Goal: Task Accomplishment & Management: Use online tool/utility

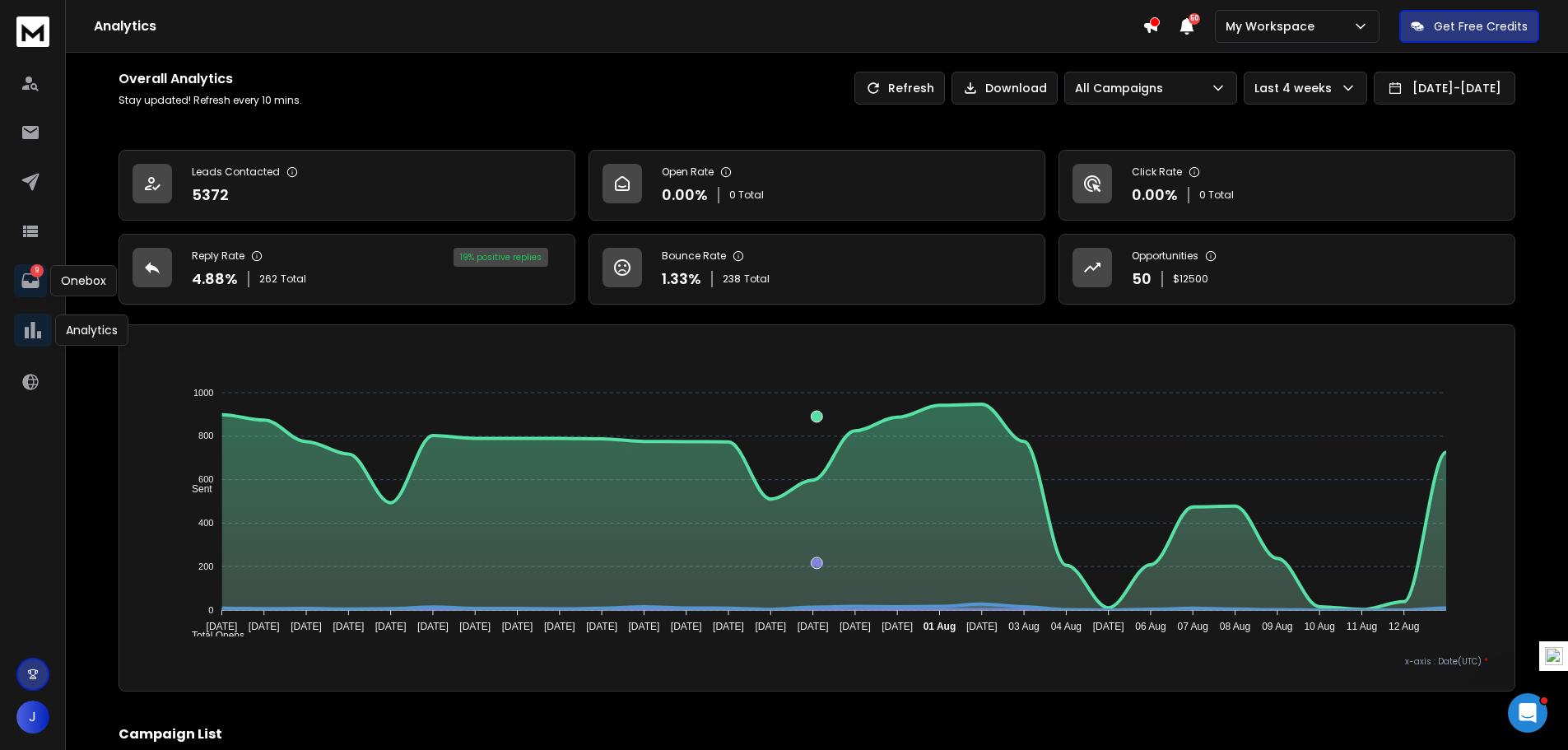
click at [25, 280] on icon at bounding box center [31, 281] width 20 height 20
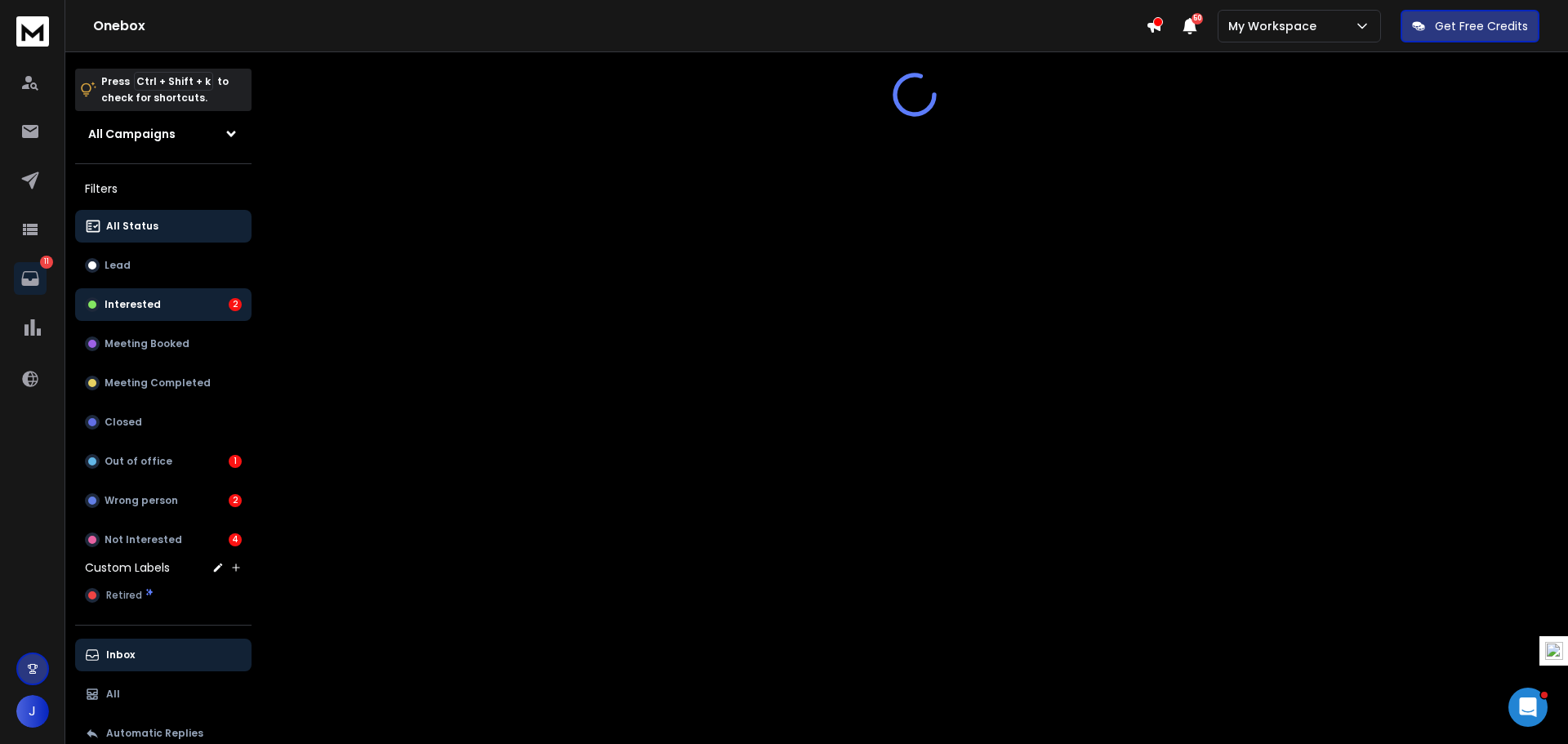
click at [137, 304] on p "Interested" at bounding box center [132, 305] width 57 height 13
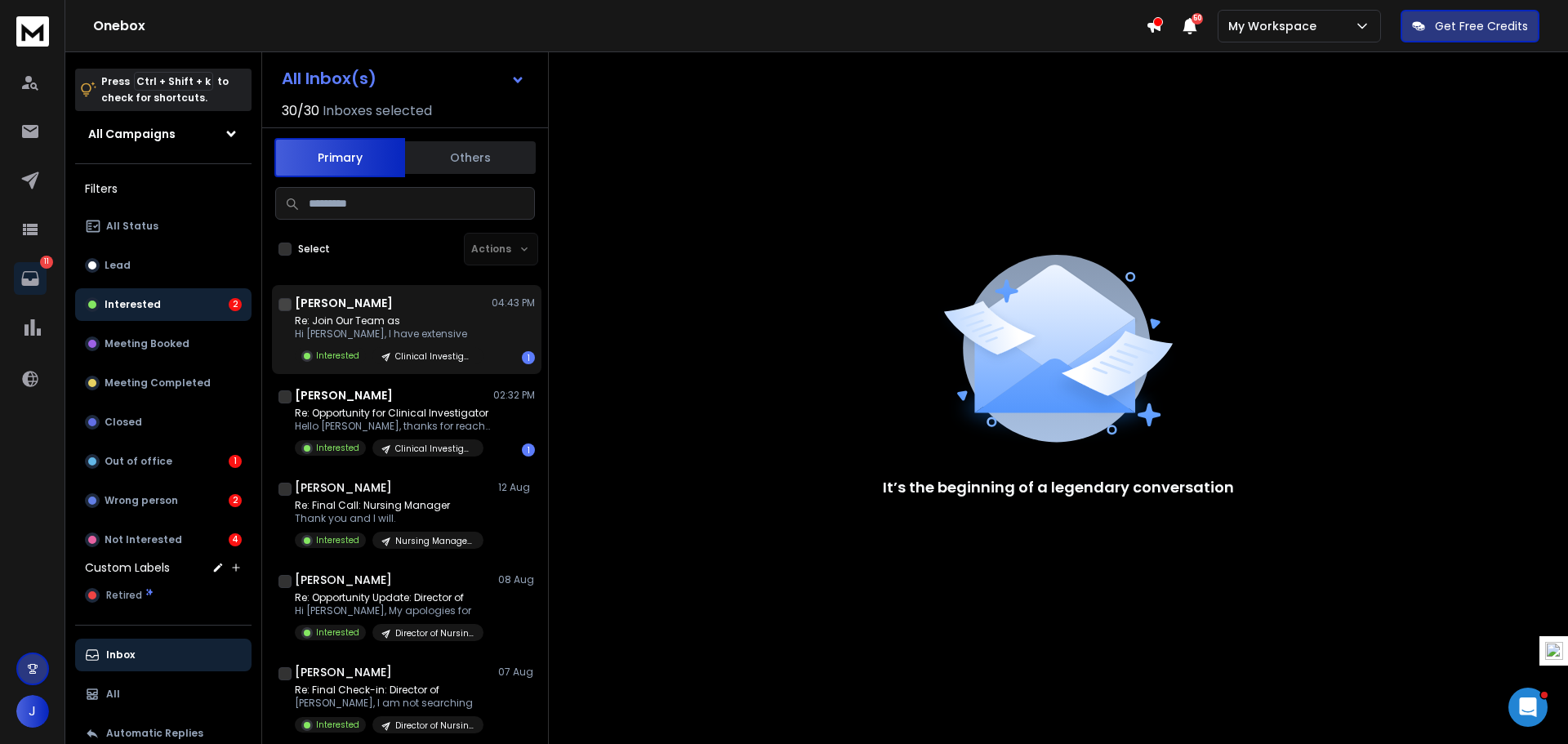
click at [413, 320] on p "Re: Join Our Team as" at bounding box center [389, 321] width 188 height 13
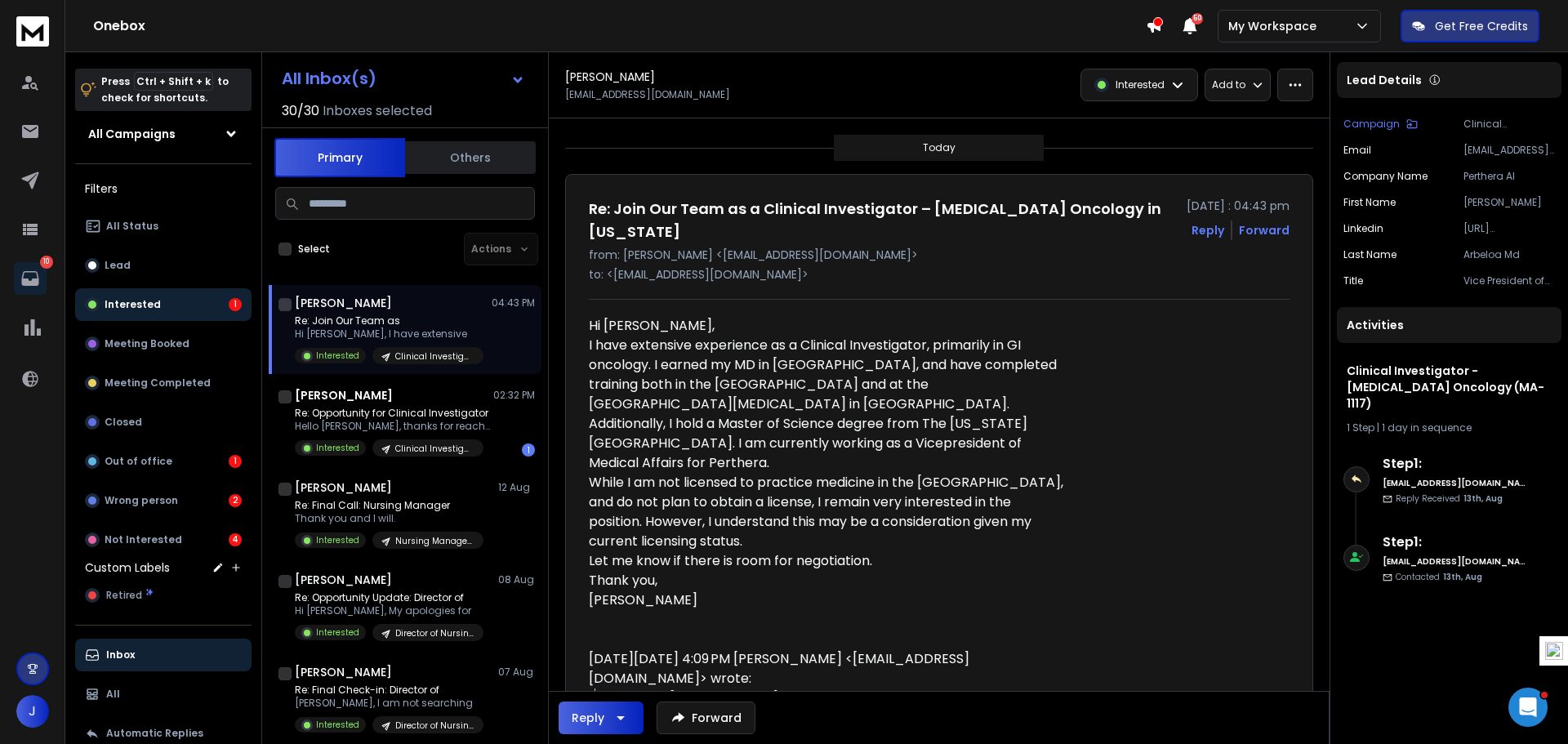
click at [1303, 83] on icon "button" at bounding box center [1295, 85] width 15 height 15
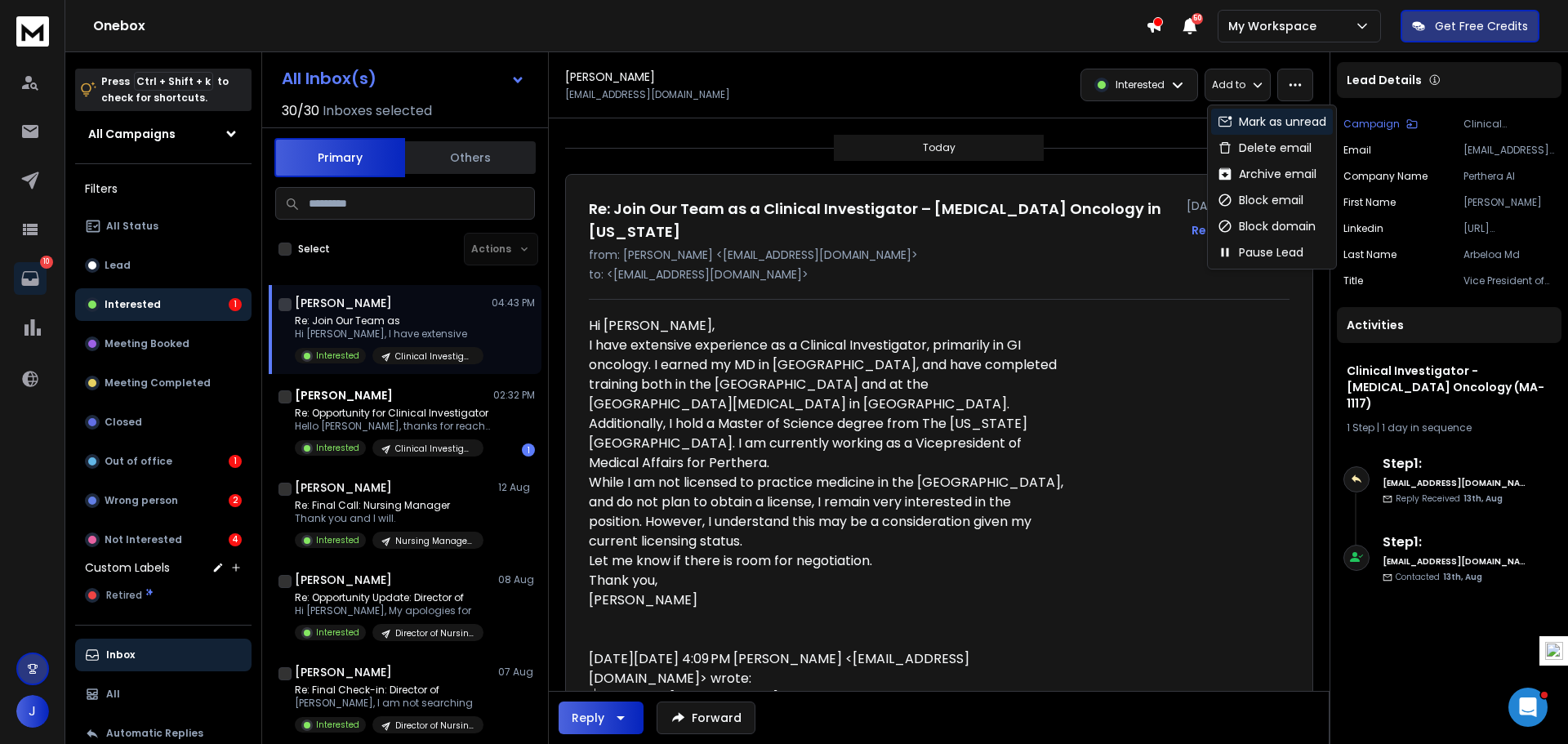
click at [1270, 123] on div "Mark as unread" at bounding box center [1272, 121] width 109 height 16
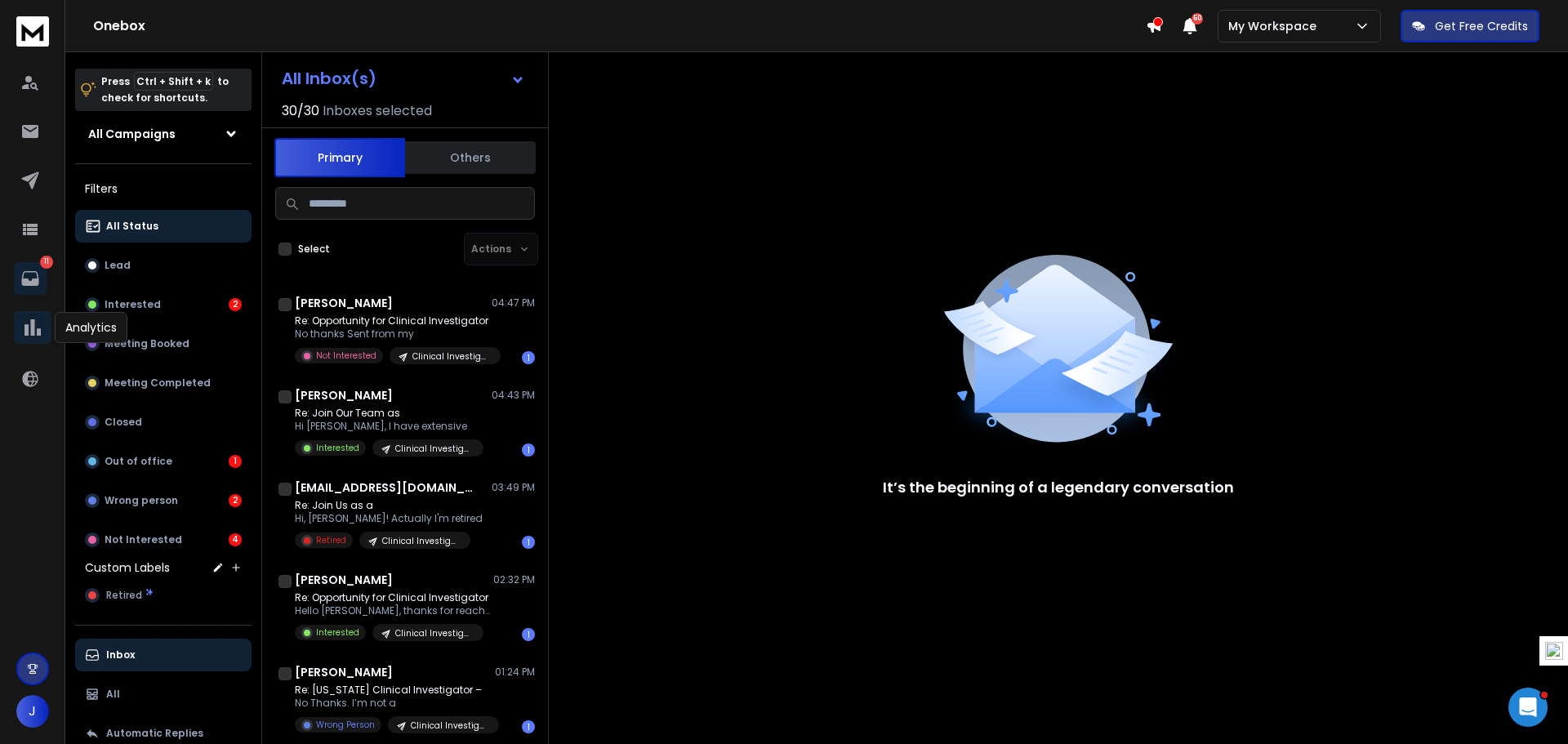
click at [23, 327] on icon at bounding box center [33, 328] width 25 height 25
